Goal: Navigation & Orientation: Find specific page/section

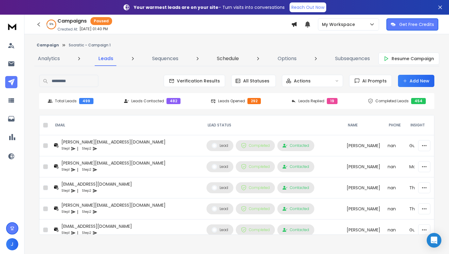
click at [222, 58] on p "Schedule" at bounding box center [228, 58] width 22 height 7
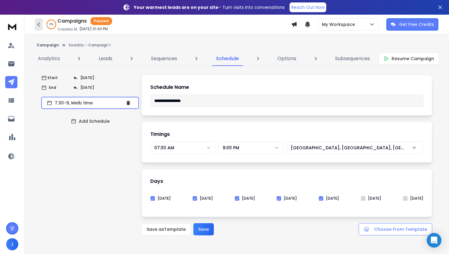
click at [39, 24] on icon at bounding box center [38, 24] width 5 height 5
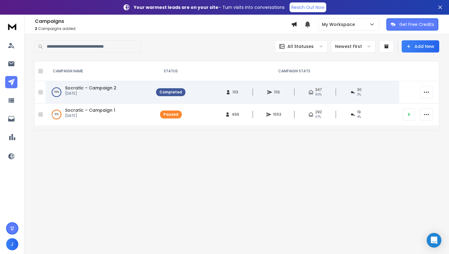
click at [103, 87] on span "Socratic – Campaign 2" at bounding box center [90, 88] width 51 height 6
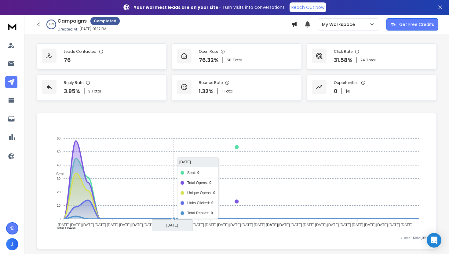
scroll to position [54, 0]
